Goal: Task Accomplishment & Management: Use online tool/utility

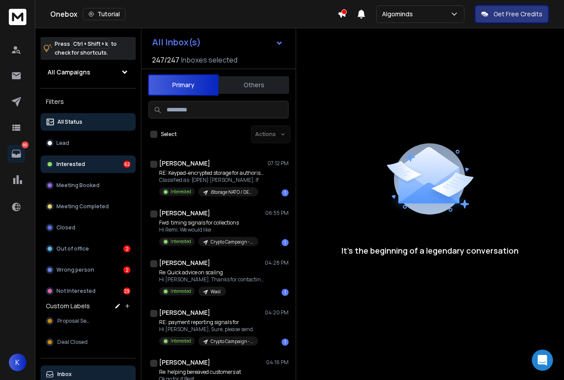
click at [69, 164] on p "Interested" at bounding box center [70, 164] width 29 height 7
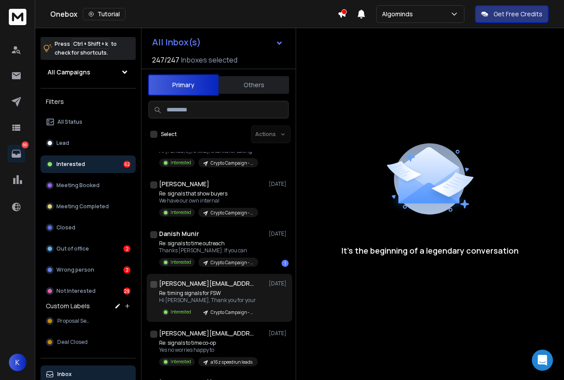
scroll to position [3664, 0]
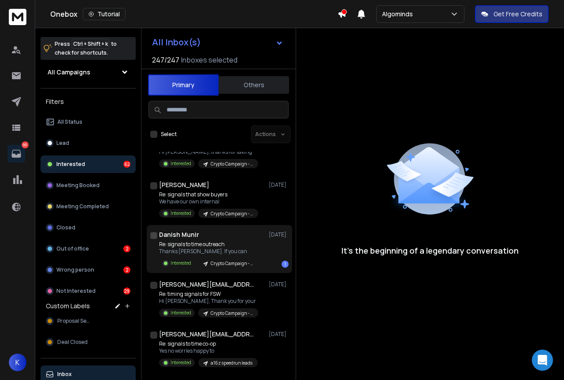
click at [214, 243] on p "Re: signals to time outreach" at bounding box center [208, 244] width 99 height 7
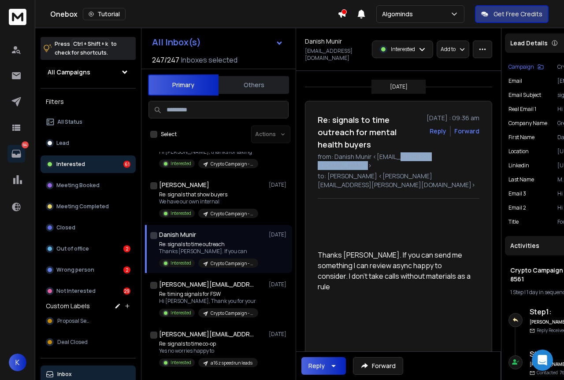
drag, startPoint x: 466, startPoint y: 137, endPoint x: 401, endPoint y: 137, distance: 65.7
click at [401, 153] on p "from: Danish Munir <[EMAIL_ADDRESS][DOMAIN_NAME]>" at bounding box center [399, 162] width 162 height 18
copy p "[DOMAIN_NAME]"
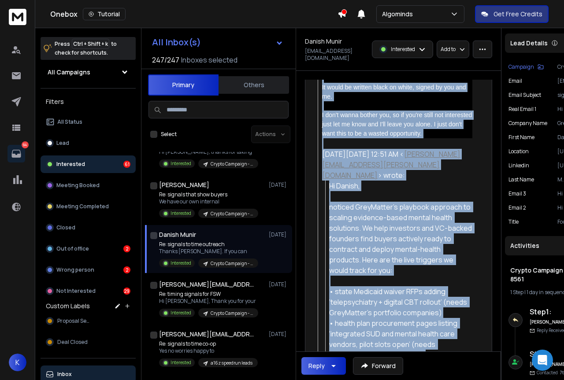
scroll to position [496, 0]
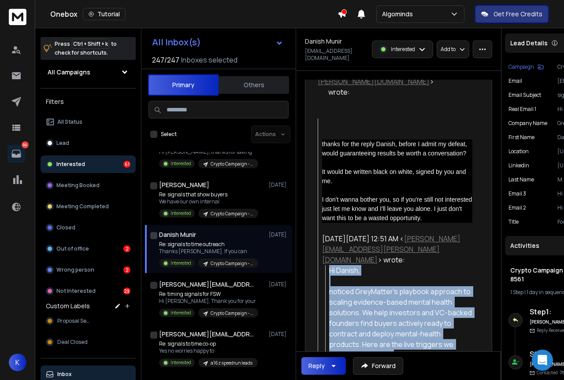
drag, startPoint x: 350, startPoint y: 299, endPoint x: 329, endPoint y: 216, distance: 86.0
click at [329, 216] on div "thanks for the reply Danish, before I admit my defeat, would guaranteeing resul…" at bounding box center [397, 356] width 150 height 432
copy div "Hi Danish, noticed GreyMatter’s playbook approach to scaling evidence-based men…"
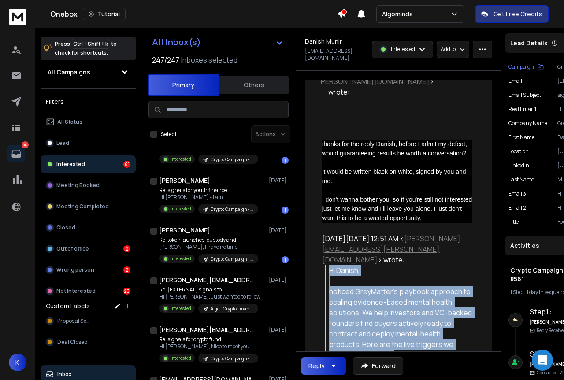
scroll to position [3047, 0]
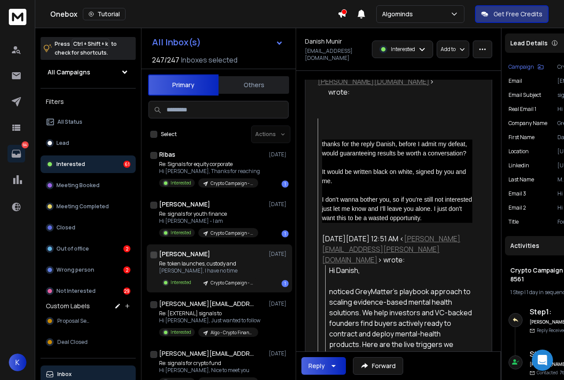
click at [189, 264] on p "Re: token launches, custody and" at bounding box center [208, 263] width 99 height 7
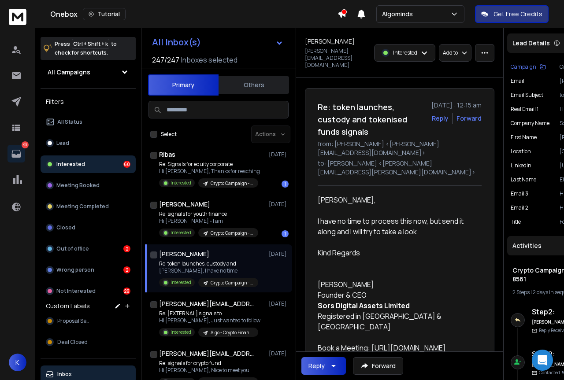
scroll to position [44, 0]
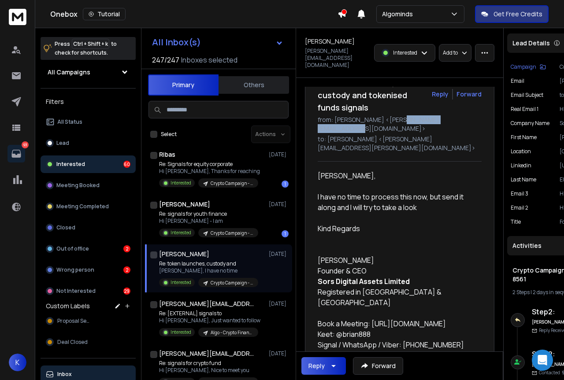
drag, startPoint x: 457, startPoint y: 93, endPoint x: 394, endPoint y: 95, distance: 63.1
click at [394, 115] on p "from: [PERSON_NAME] <[PERSON_NAME][EMAIL_ADDRESS][DOMAIN_NAME]>" at bounding box center [400, 124] width 164 height 18
copy p "[DOMAIN_NAME]"
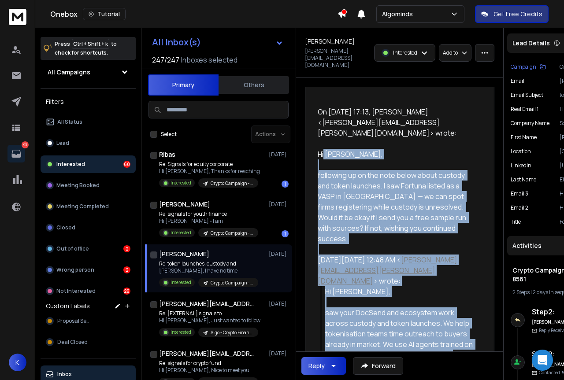
scroll to position [381, 0]
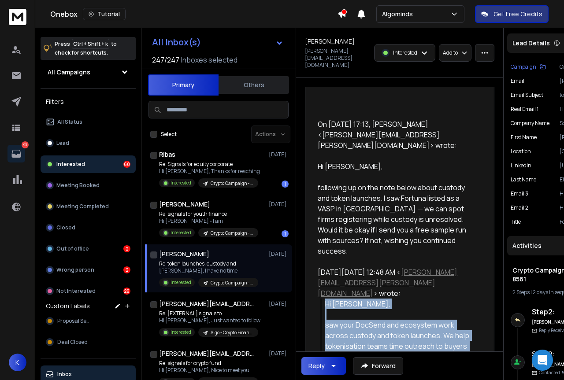
drag, startPoint x: 346, startPoint y: 280, endPoint x: 325, endPoint y: 196, distance: 86.8
copy div "Hi [PERSON_NAME], saw your DocSend and ecosystem work across custody and token …"
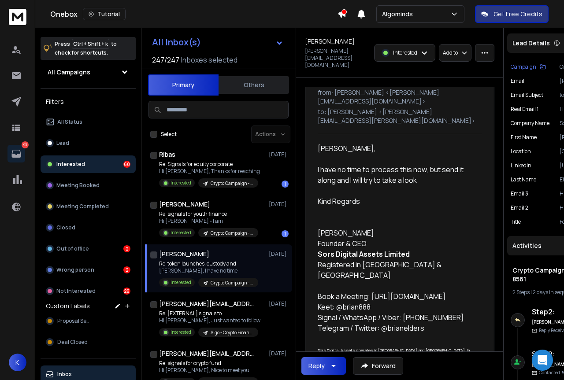
scroll to position [0, 0]
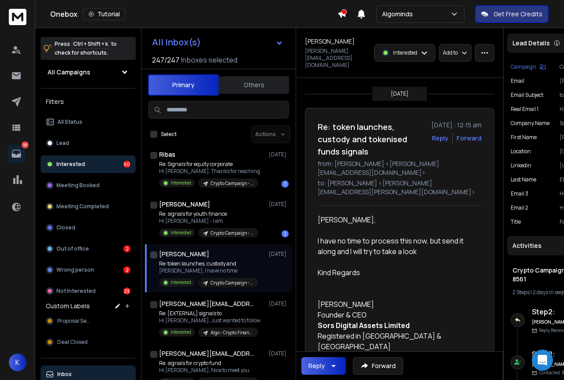
click at [398, 268] on div "Kind Regards" at bounding box center [396, 273] width 157 height 11
